Goal: Communication & Community: Answer question/provide support

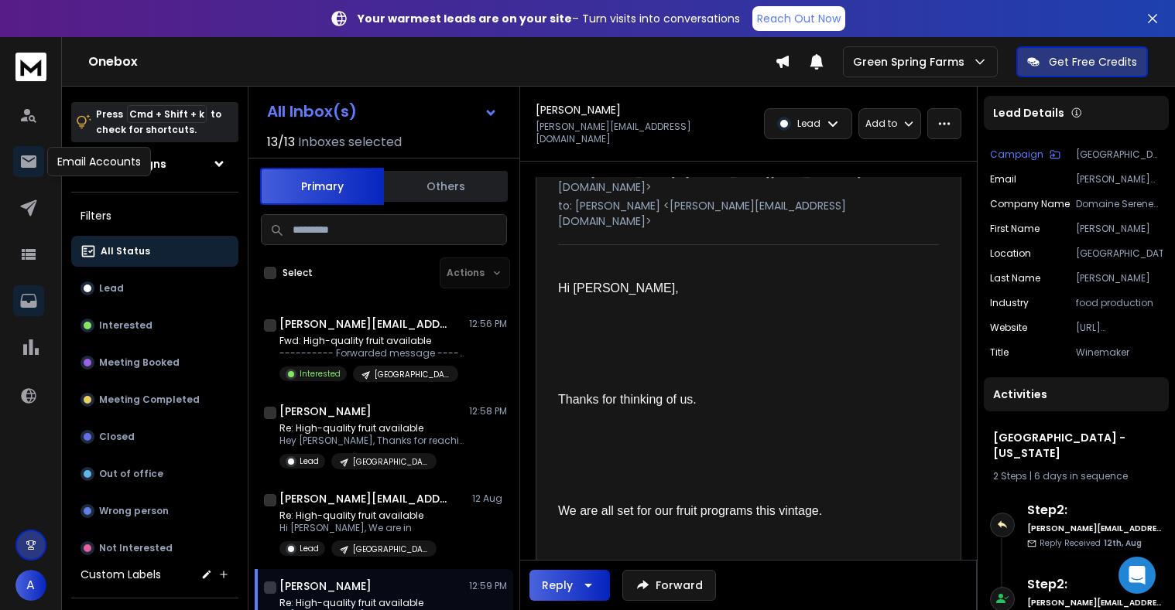
click at [27, 161] on icon at bounding box center [28, 161] width 19 height 19
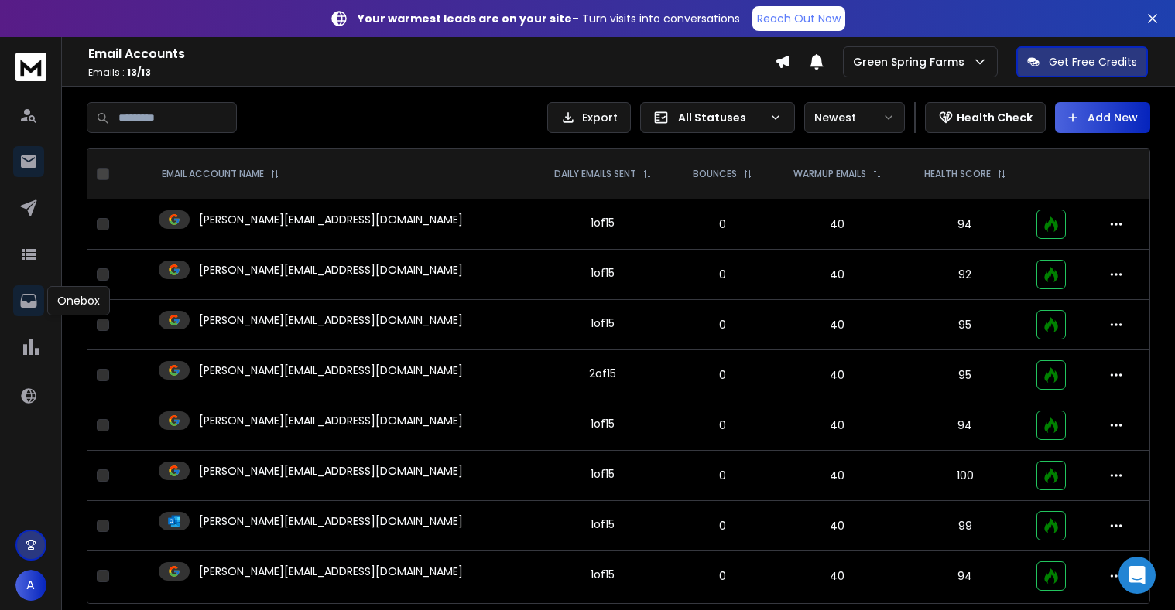
click at [29, 299] on icon at bounding box center [28, 301] width 19 height 19
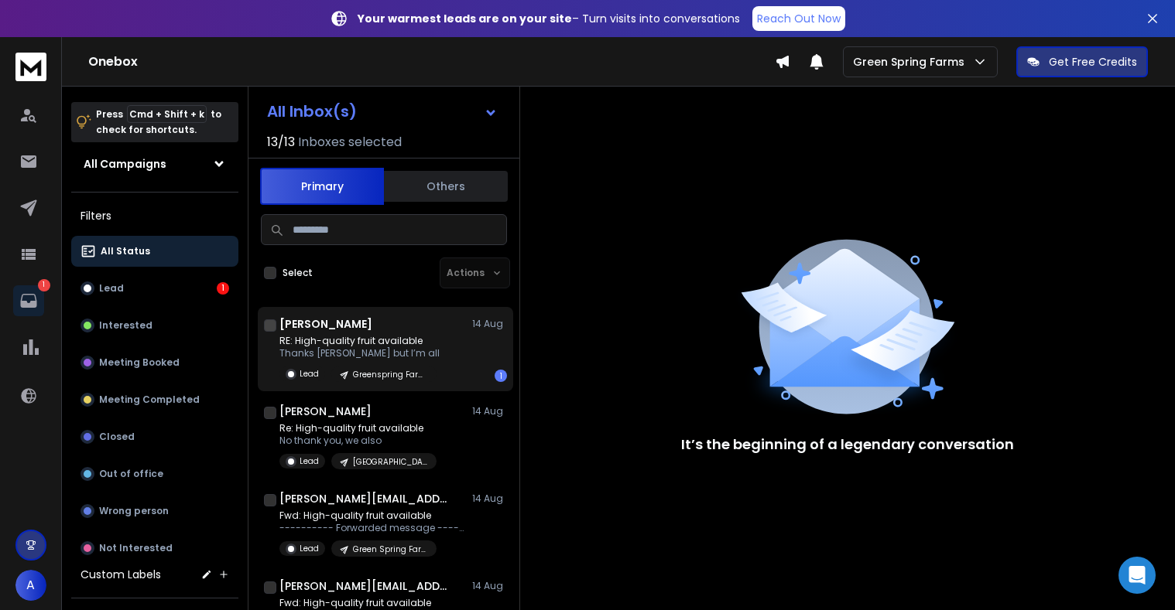
click at [397, 347] on p "RE: High-quality fruit available" at bounding box center [359, 341] width 160 height 12
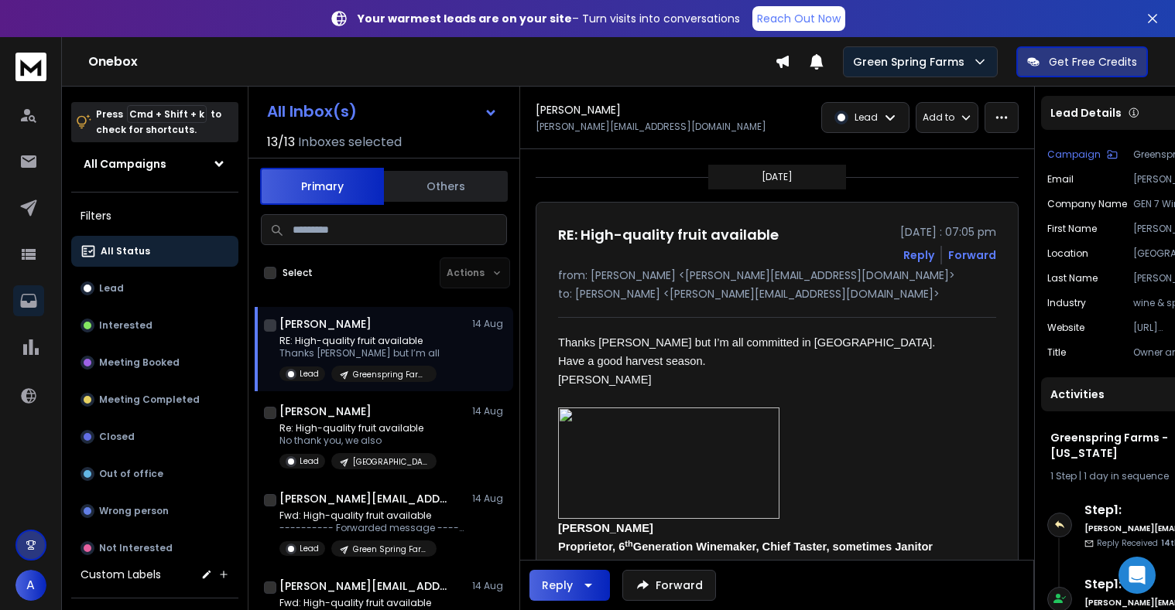
click at [877, 63] on p "Green Spring Farms" at bounding box center [912, 61] width 118 height 15
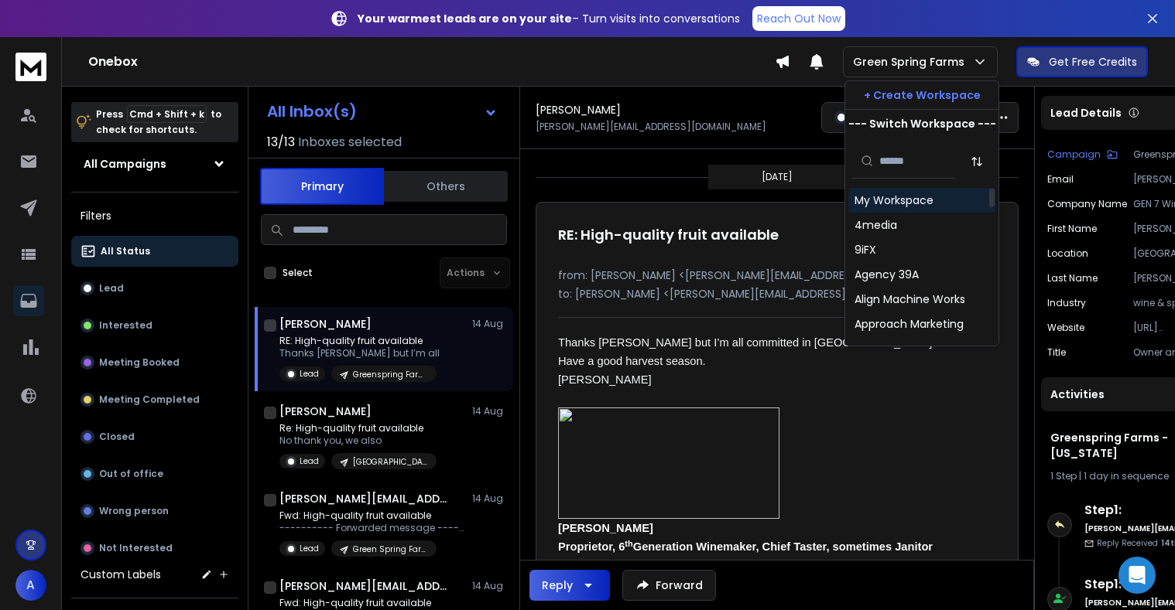
click at [902, 200] on div "My Workspace" at bounding box center [893, 200] width 79 height 15
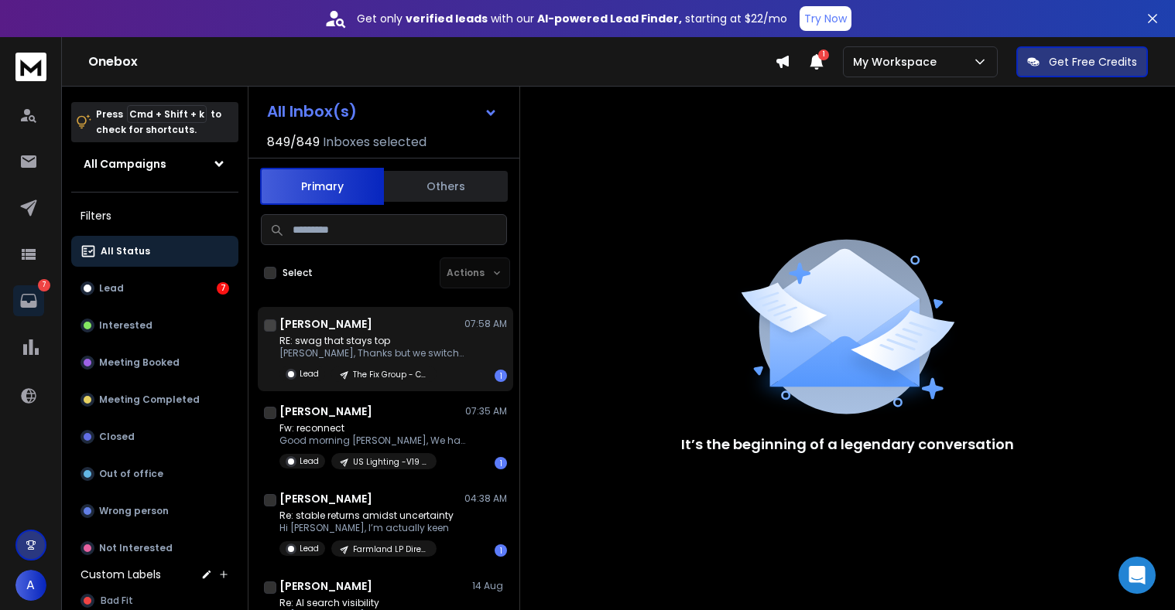
click at [369, 366] on div "The Fix Group - C7V2 Sales Titles" at bounding box center [383, 374] width 105 height 16
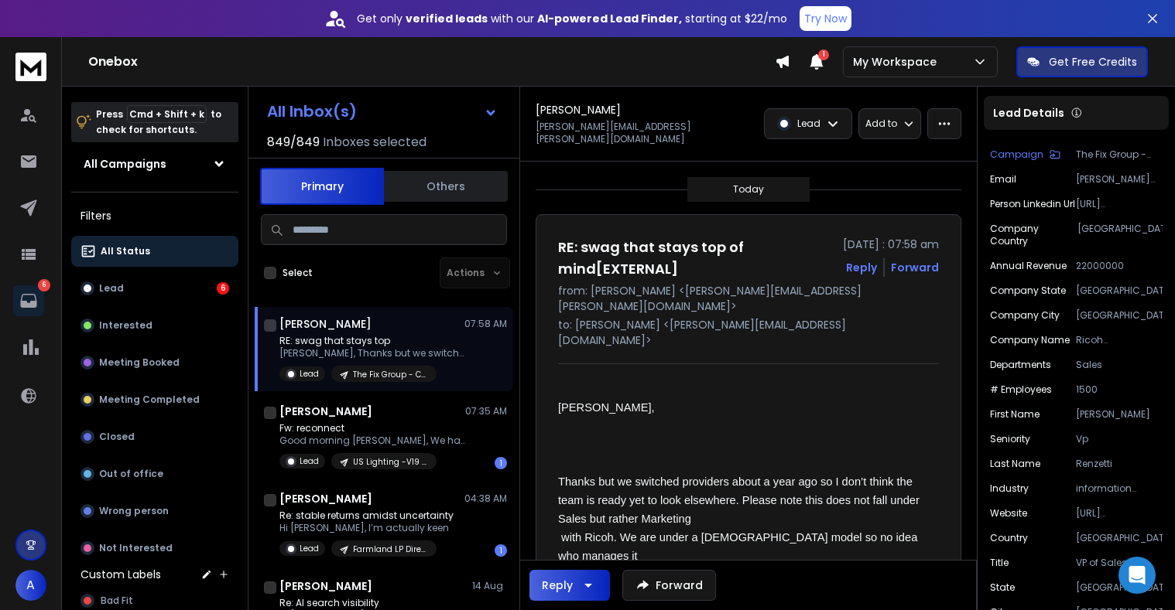
click at [820, 118] on p "Lead" at bounding box center [808, 124] width 23 height 12
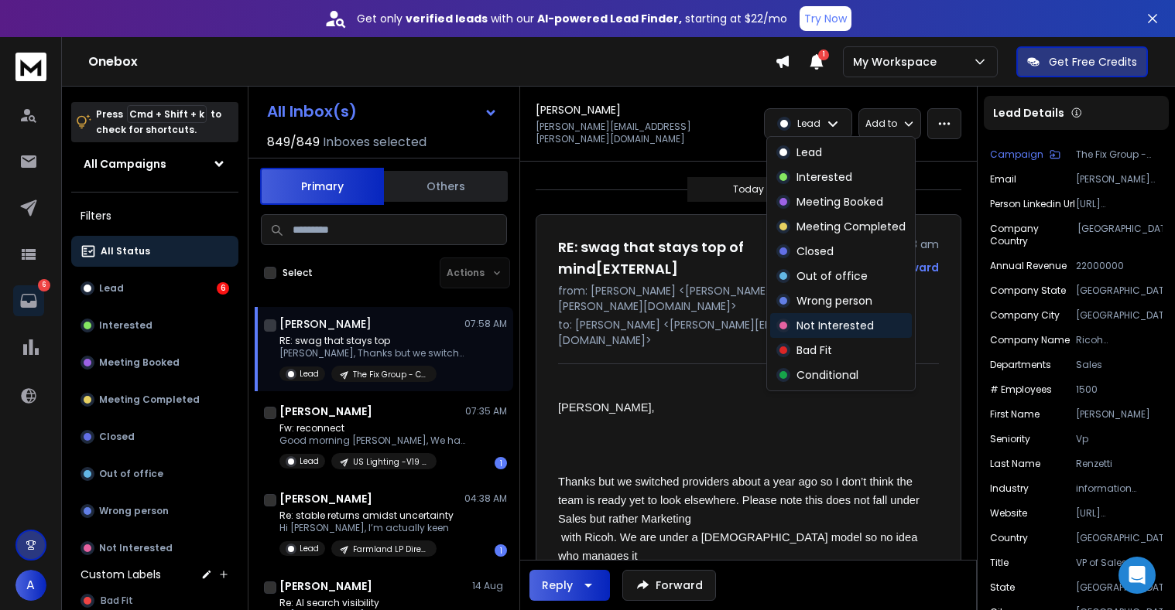
click at [838, 326] on p "Not Interested" at bounding box center [834, 325] width 77 height 15
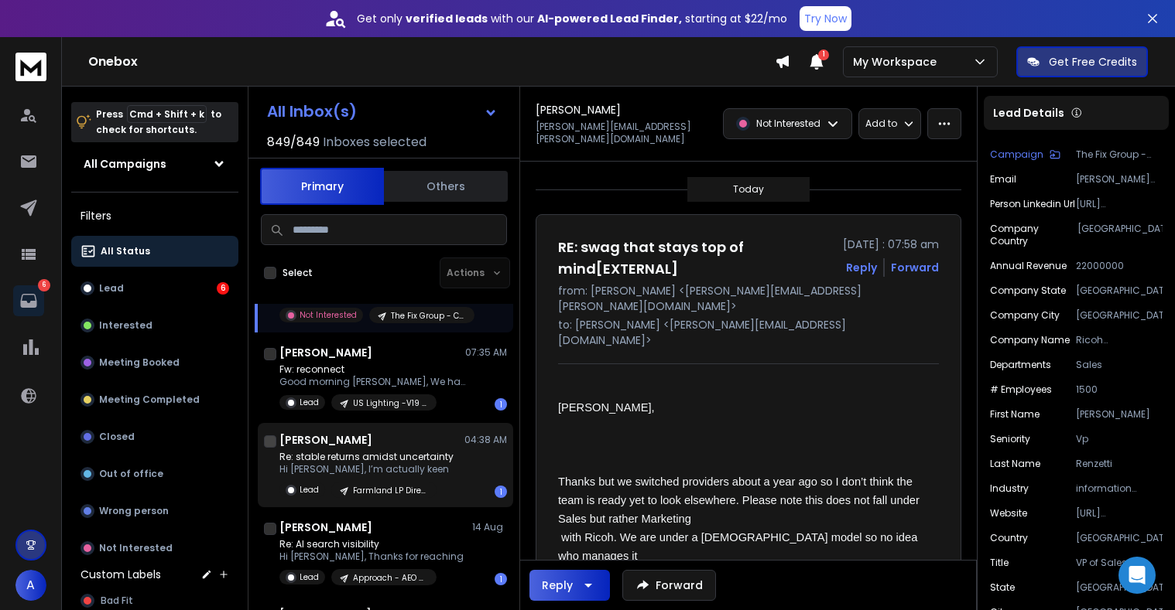
scroll to position [61, 0]
click at [374, 468] on p "Hi Florise, I’m actually keen" at bounding box center [366, 467] width 174 height 12
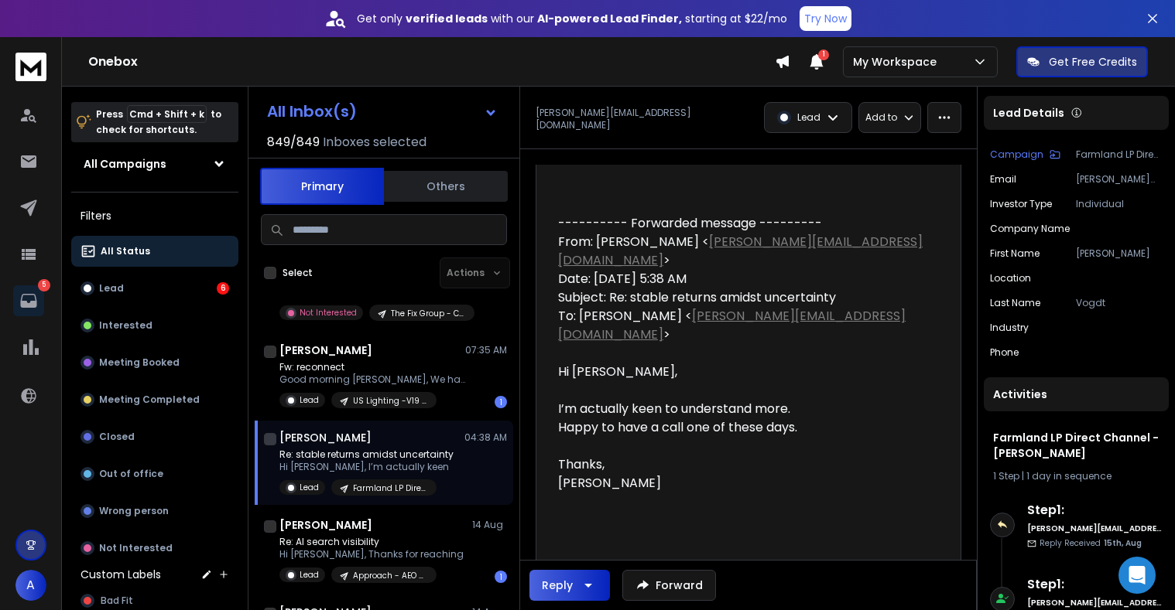
scroll to position [186, 0]
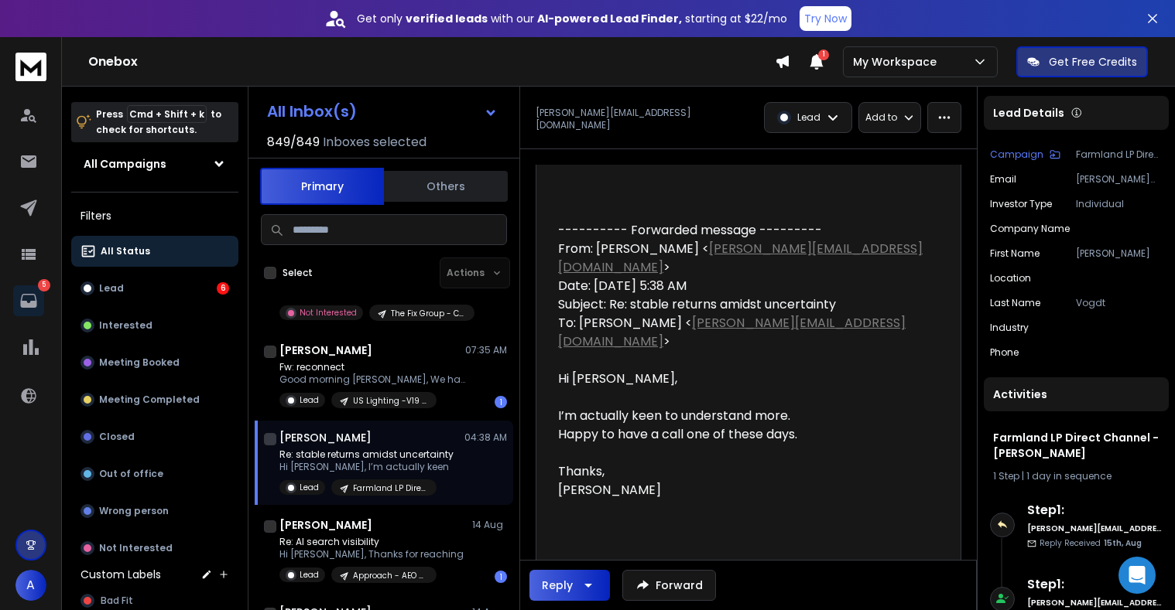
click at [819, 119] on p "Lead" at bounding box center [808, 117] width 23 height 12
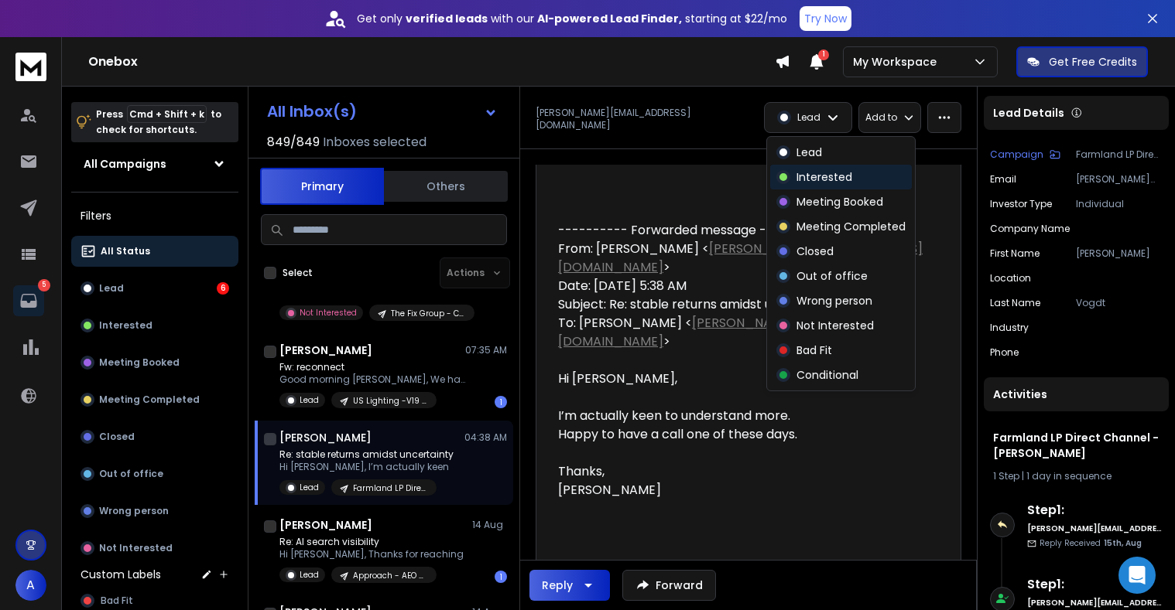
click at [814, 180] on p "Interested" at bounding box center [824, 176] width 56 height 15
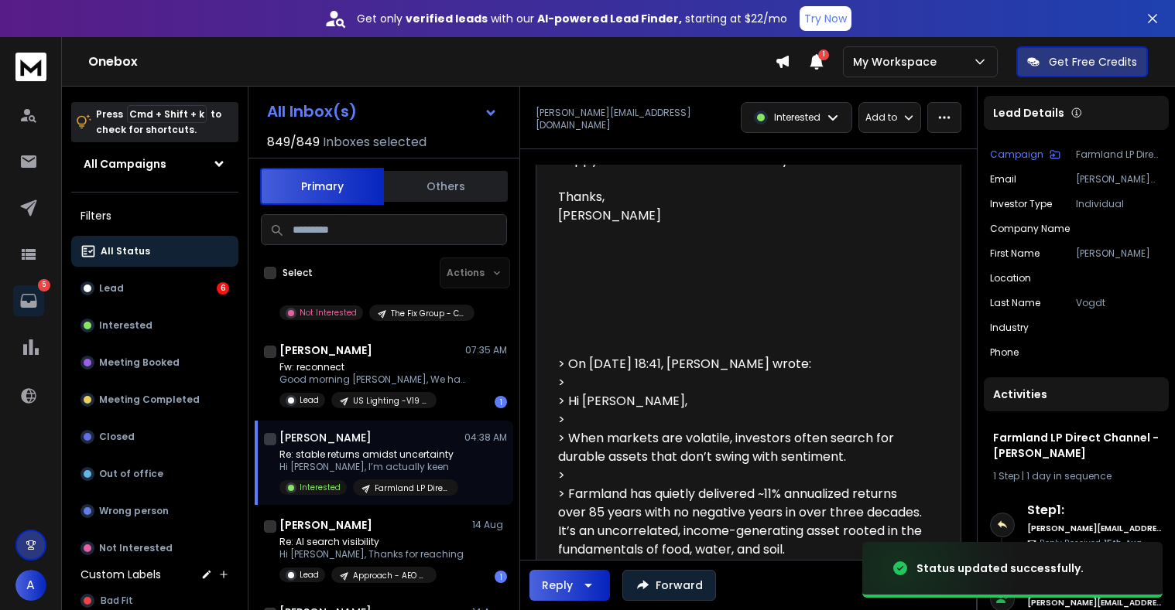
scroll to position [473, 0]
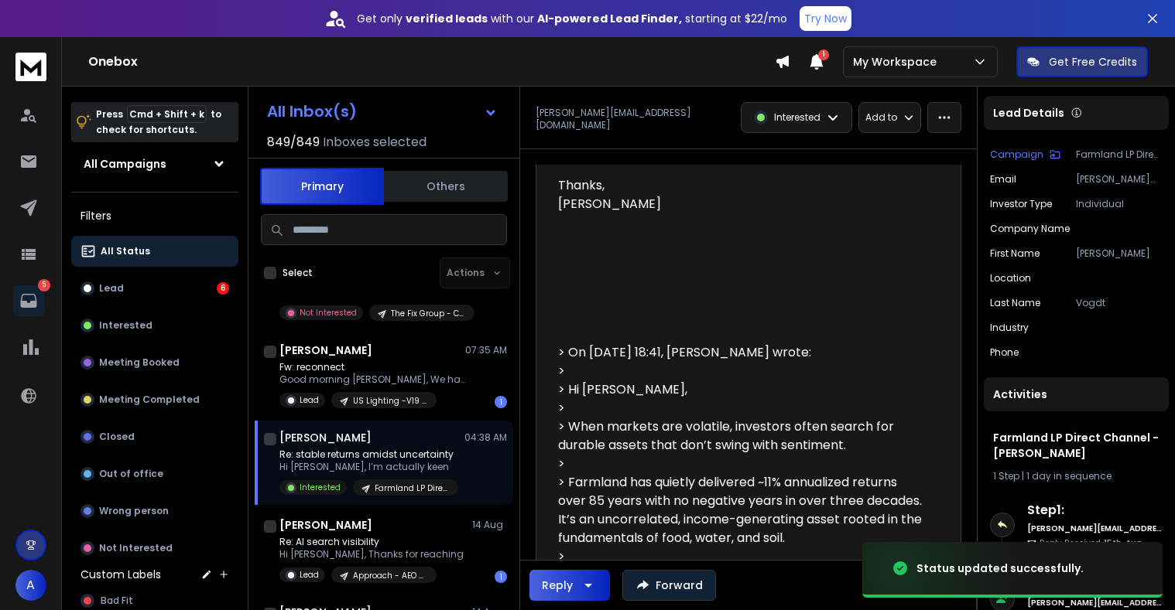
click at [681, 581] on button "Forward" at bounding box center [669, 585] width 94 height 31
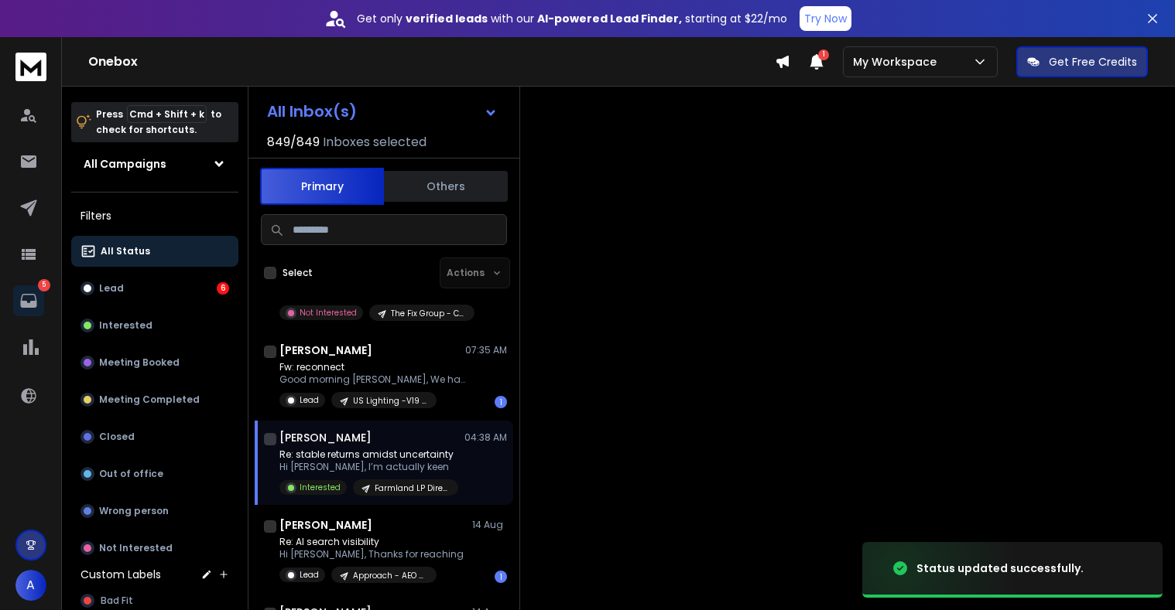
scroll to position [0, 0]
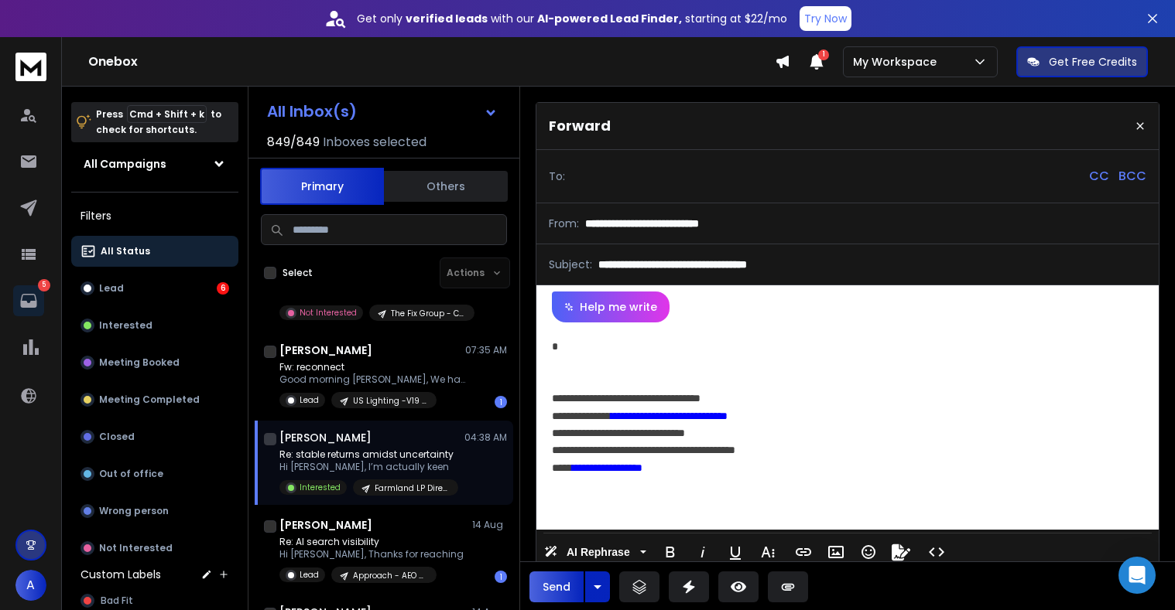
click at [700, 182] on div at bounding box center [826, 176] width 511 height 28
click at [591, 183] on input at bounding box center [625, 176] width 108 height 28
type input "**********"
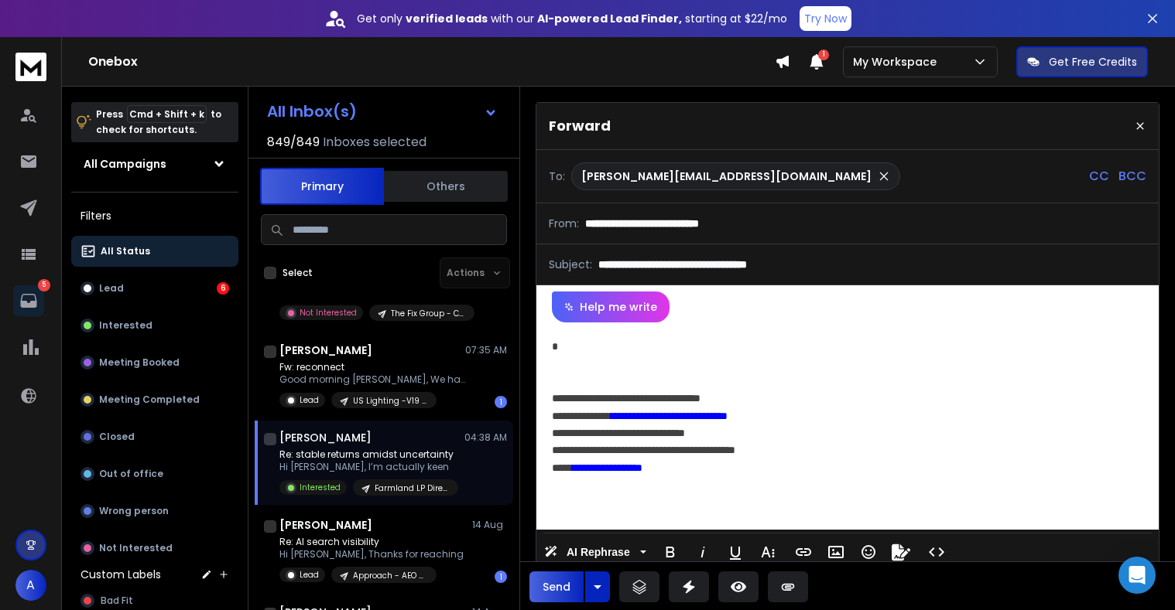
click at [554, 587] on button "Send" at bounding box center [556, 587] width 54 height 31
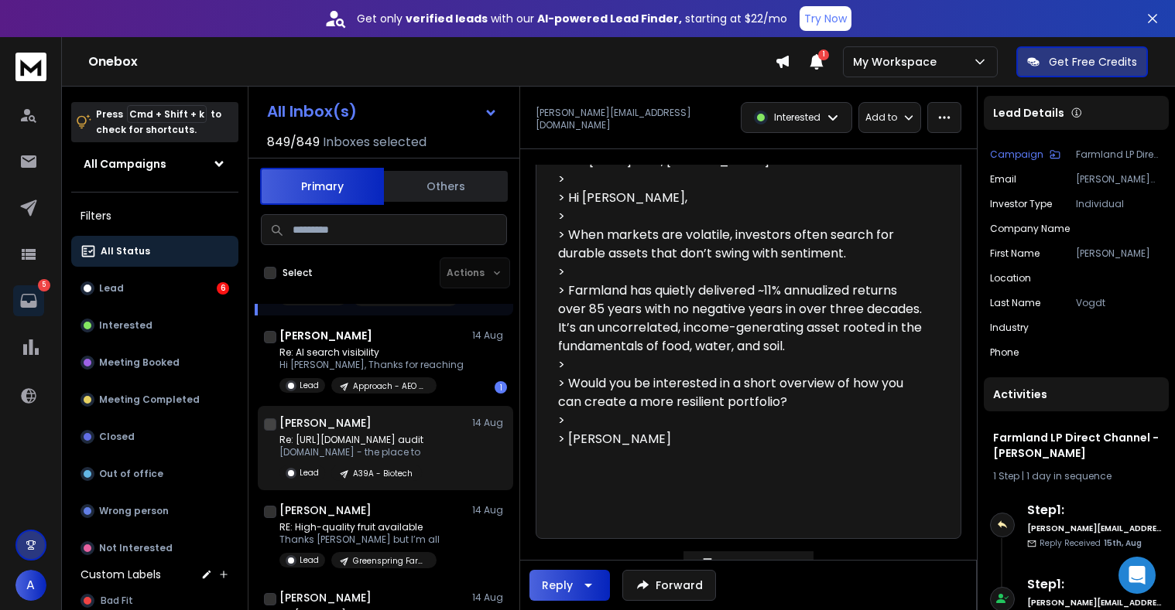
scroll to position [248, 0]
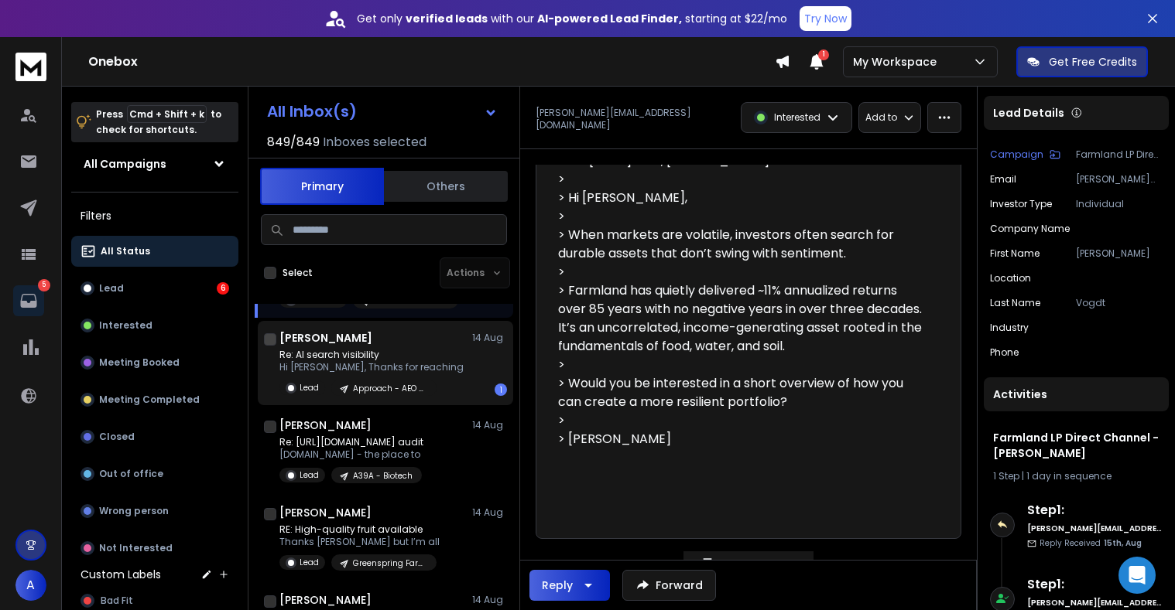
click at [383, 371] on p "Hi Ashley, Thanks for reaching" at bounding box center [371, 367] width 184 height 12
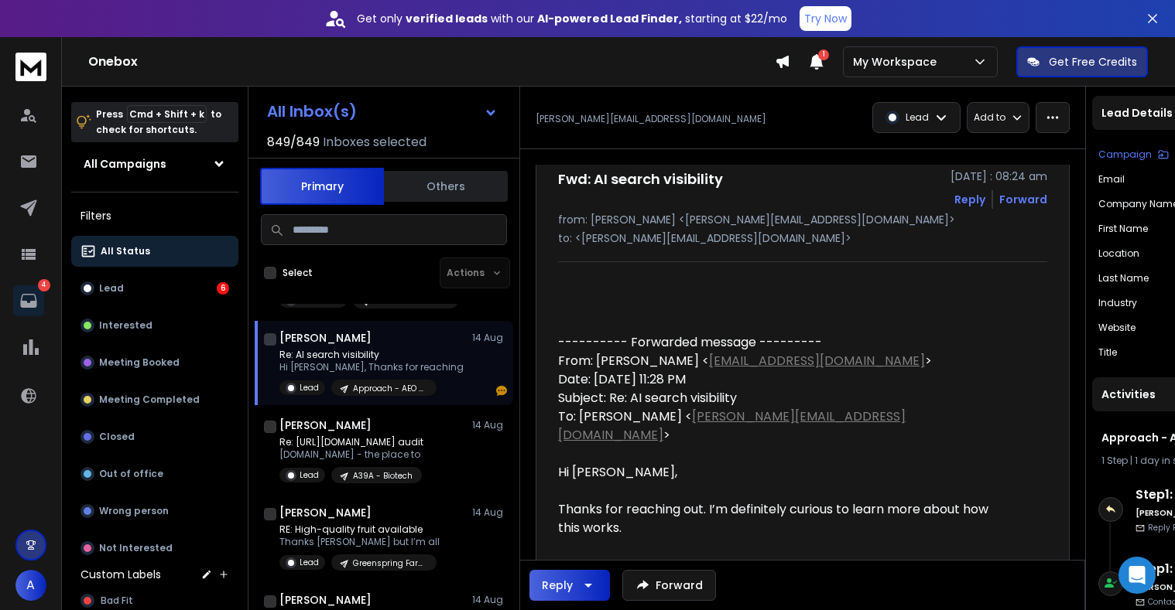
scroll to position [0, 0]
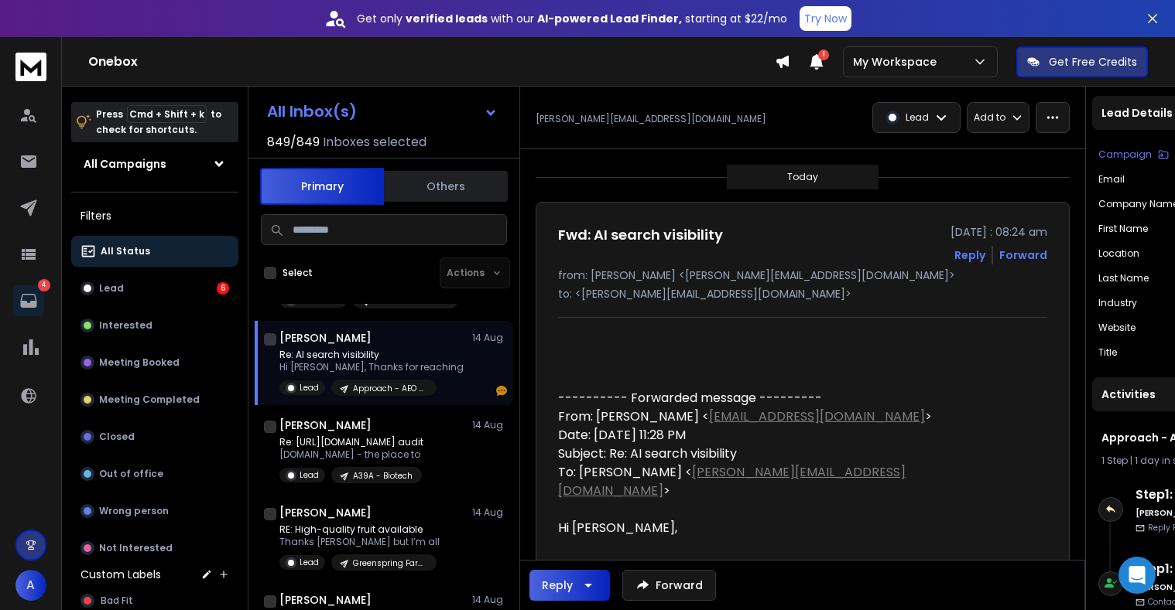
click at [936, 106] on div "Lead" at bounding box center [916, 117] width 87 height 29
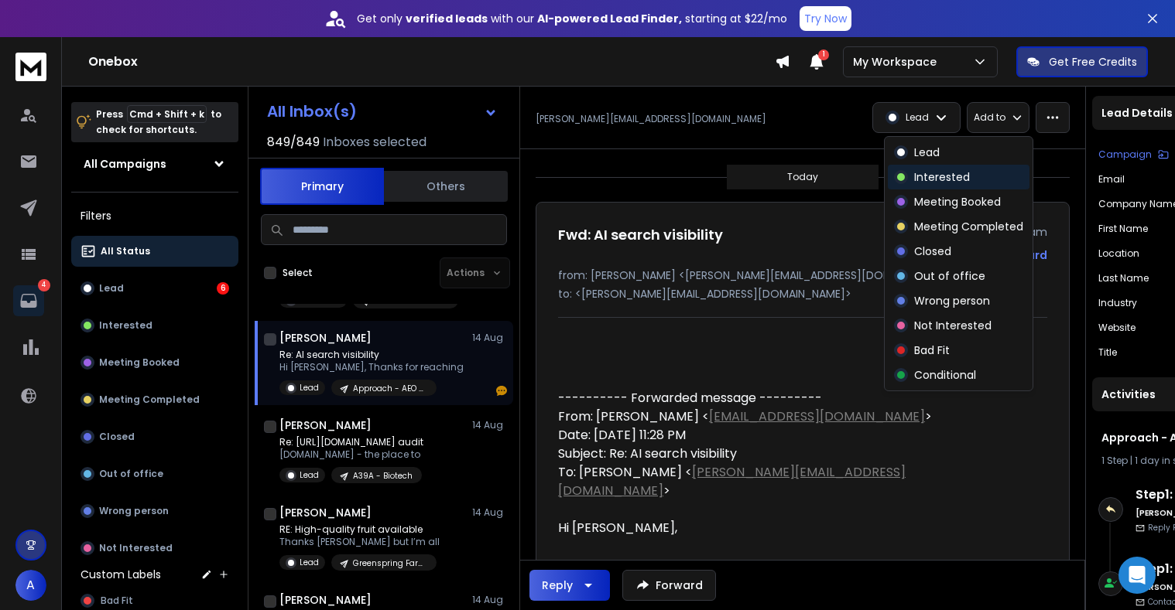
click at [931, 176] on p "Interested" at bounding box center [942, 176] width 56 height 15
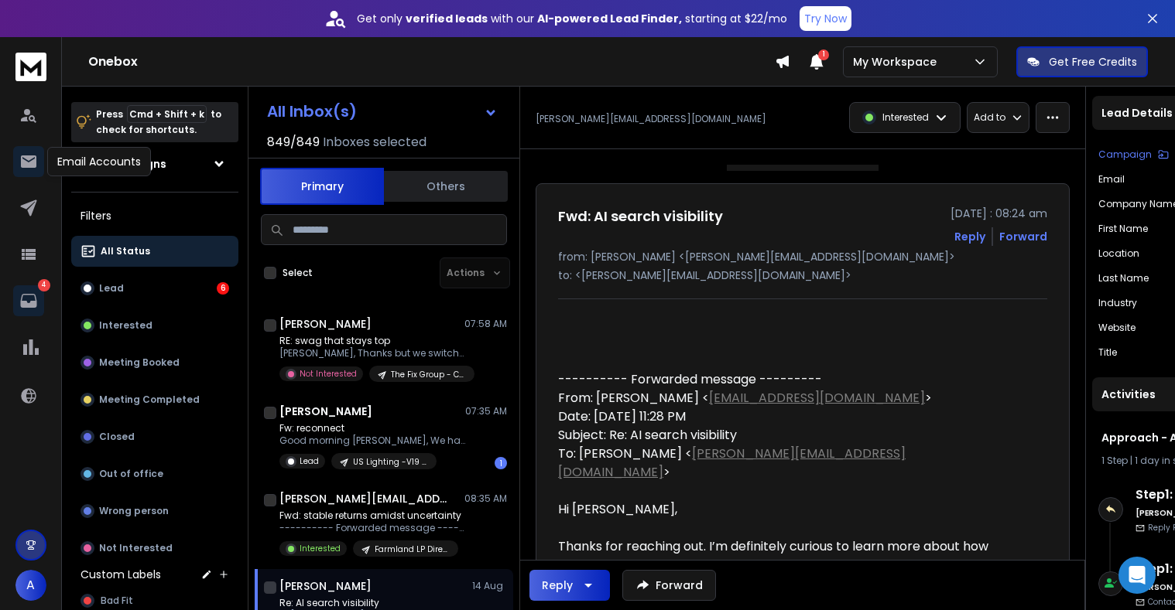
click at [24, 160] on icon at bounding box center [28, 162] width 15 height 12
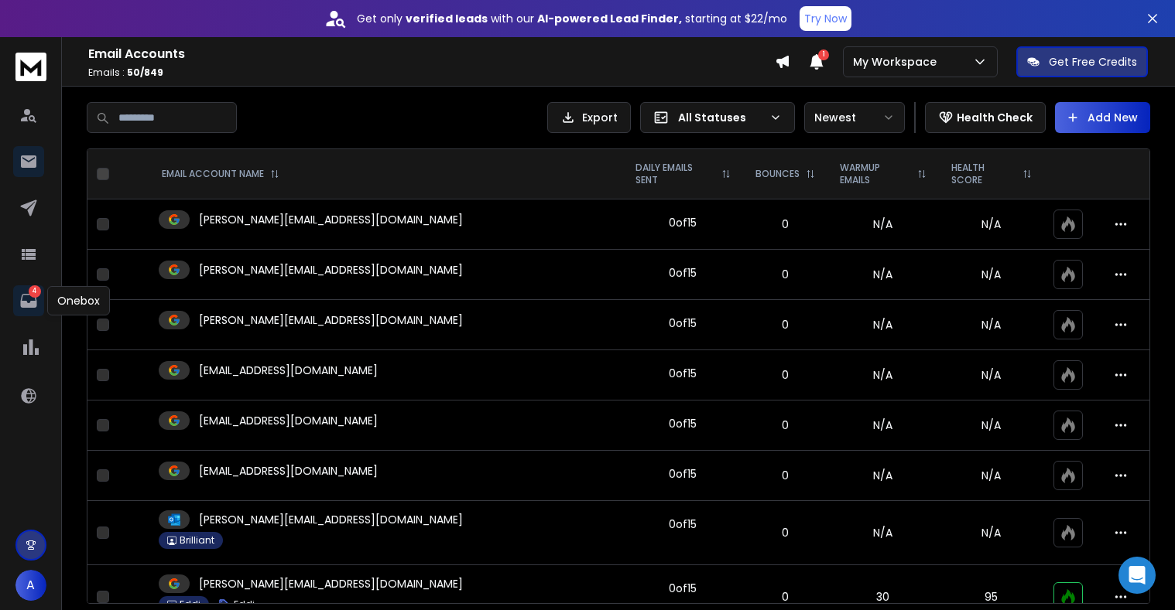
click at [32, 297] on p "4" at bounding box center [35, 292] width 12 height 12
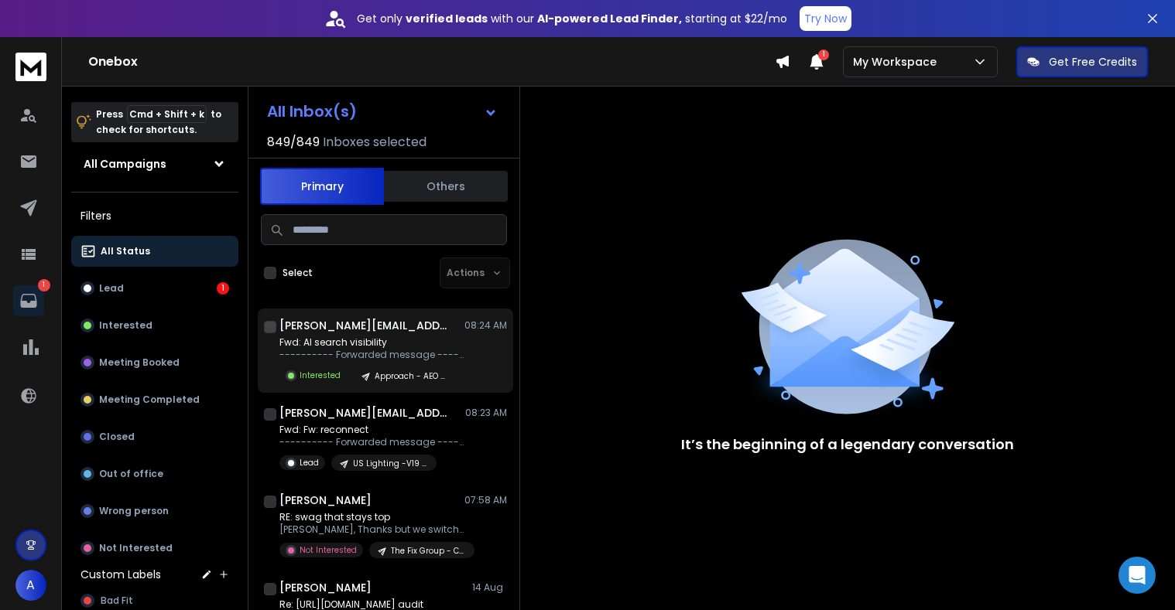
scroll to position [95, 0]
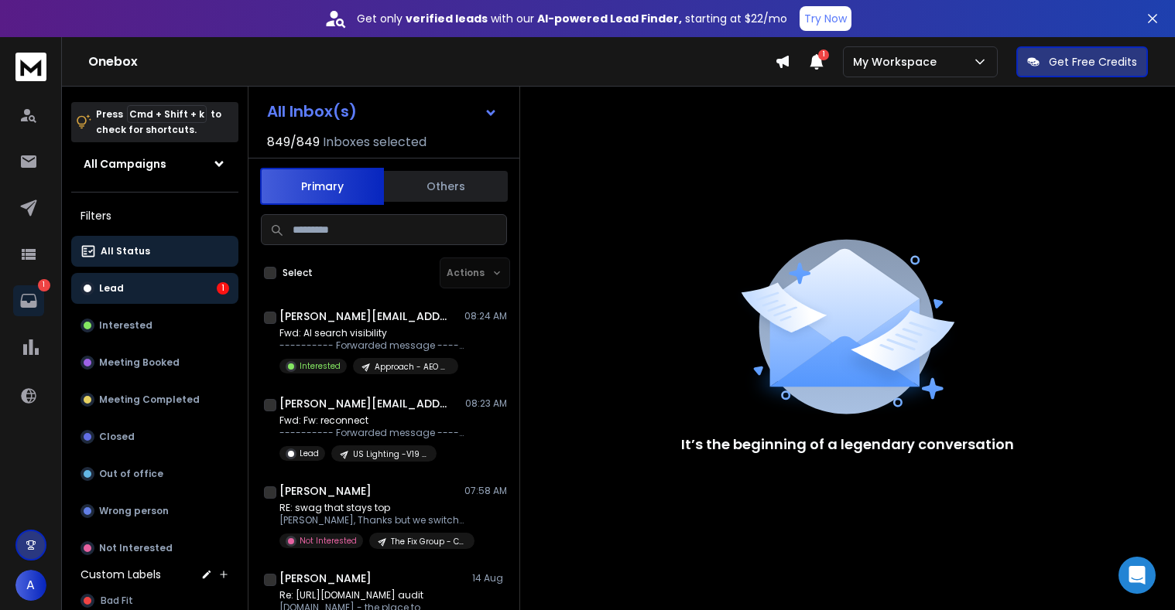
click at [110, 290] on p "Lead" at bounding box center [111, 288] width 25 height 12
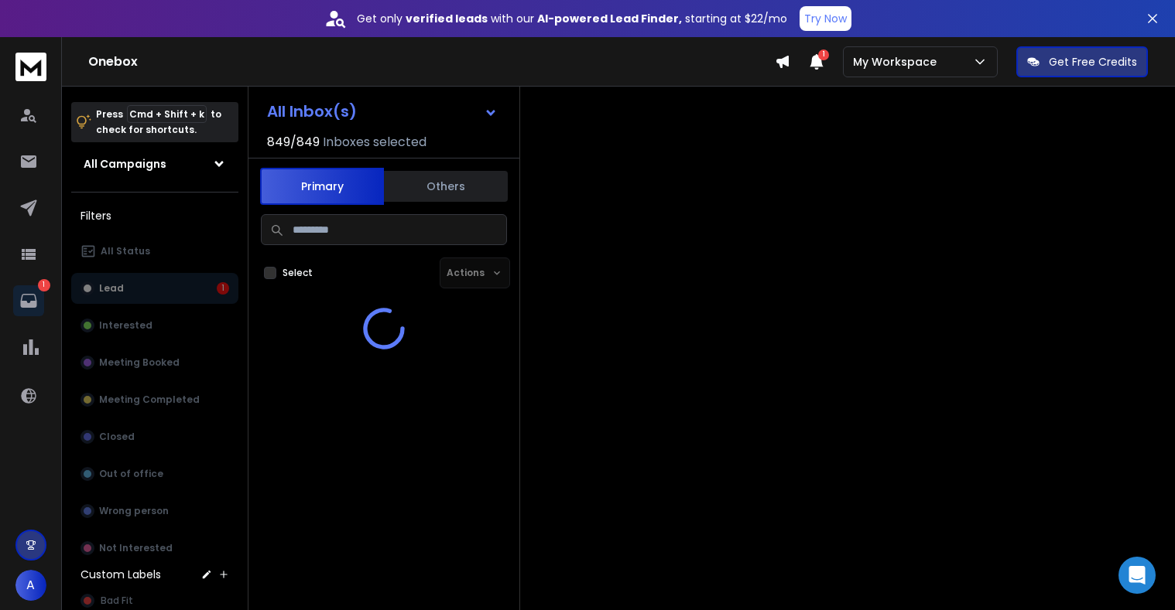
scroll to position [0, 0]
